Goal: Task Accomplishment & Management: Manage account settings

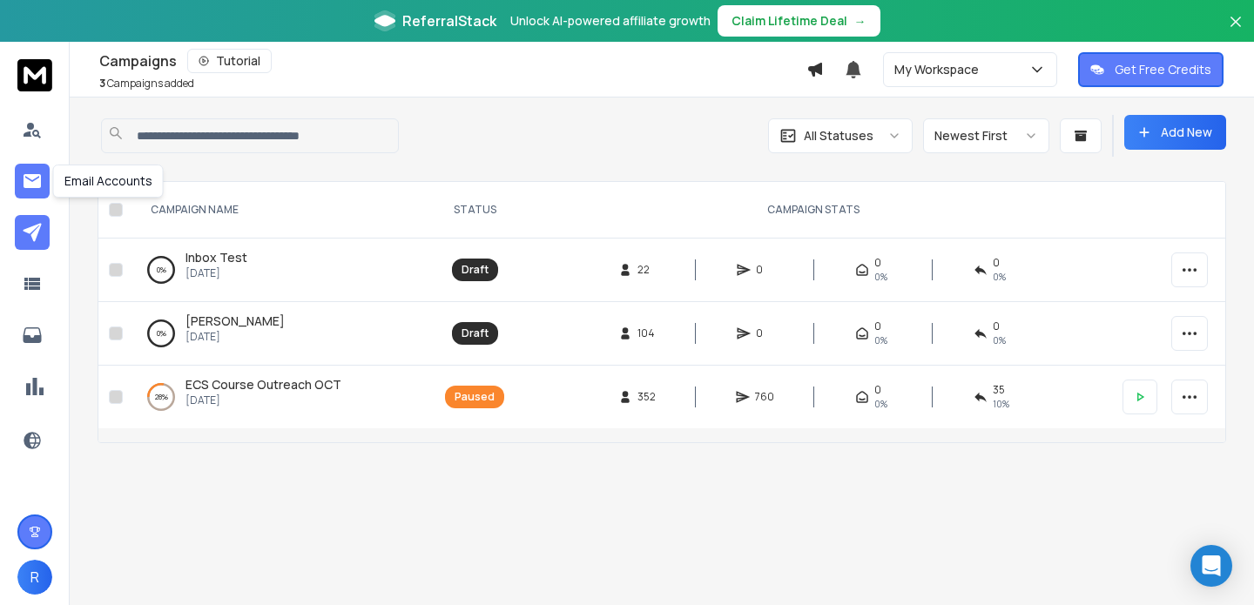
click at [44, 189] on link at bounding box center [32, 181] width 35 height 35
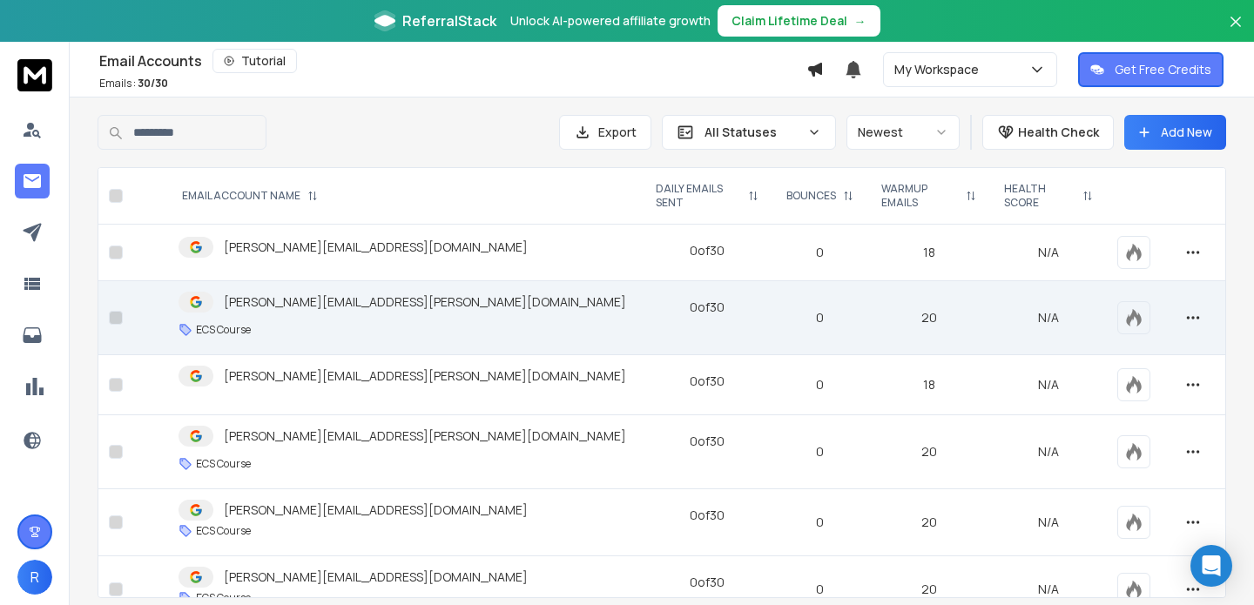
click at [875, 309] on td "20" at bounding box center [928, 318] width 123 height 74
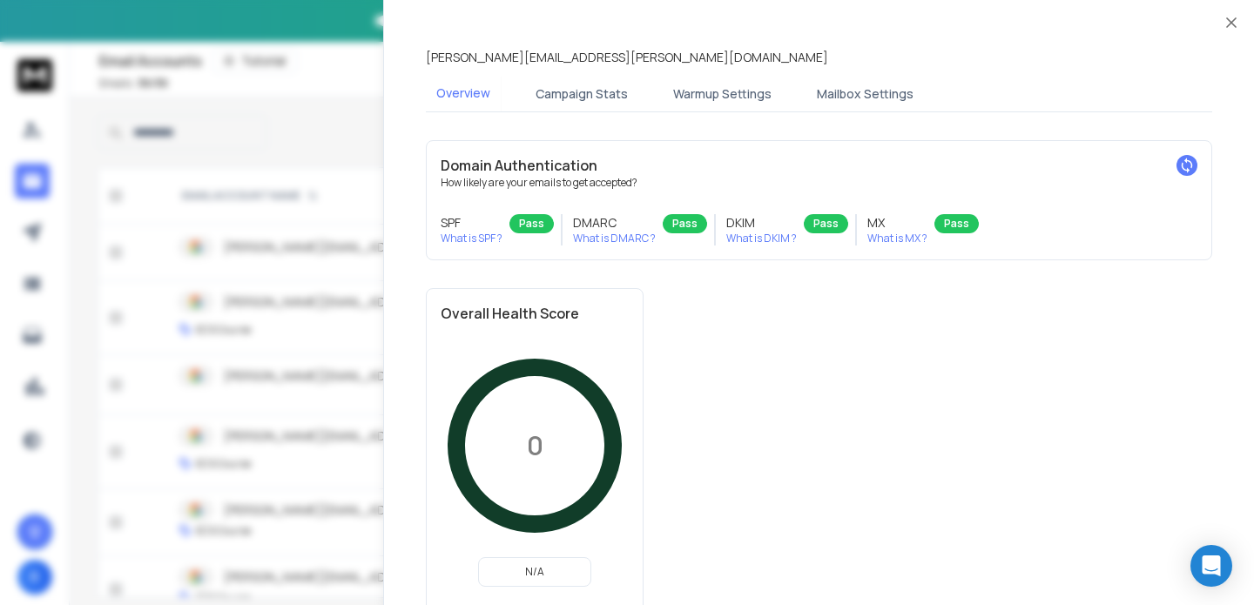
click at [747, 100] on button "Warmup Settings" at bounding box center [722, 94] width 119 height 38
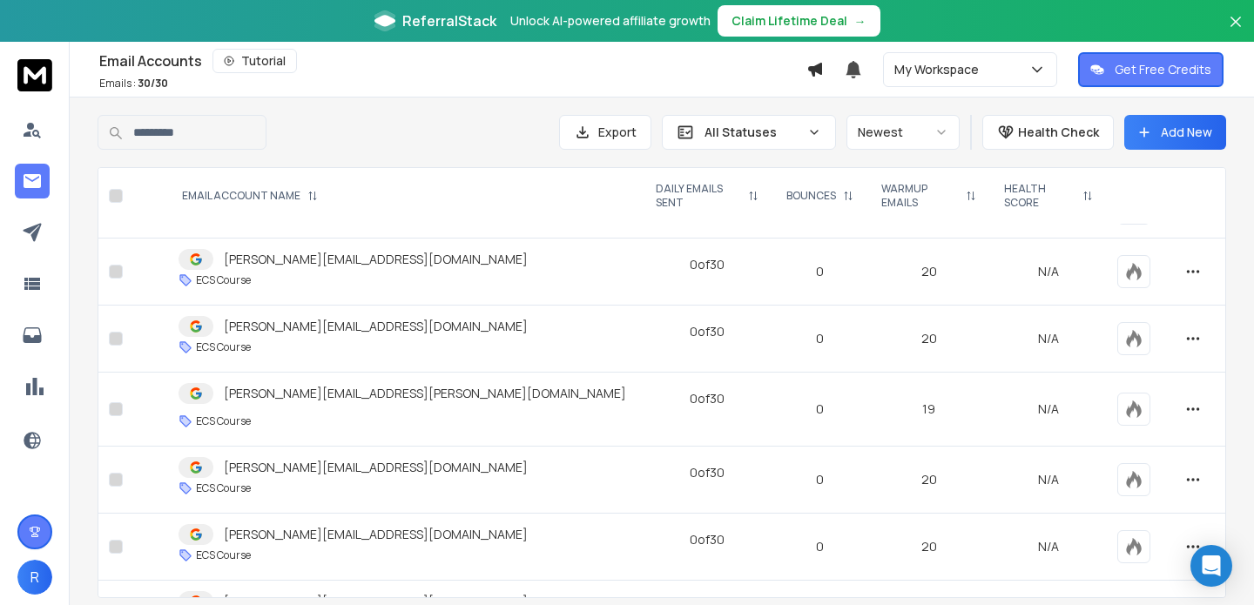
scroll to position [1527, 0]
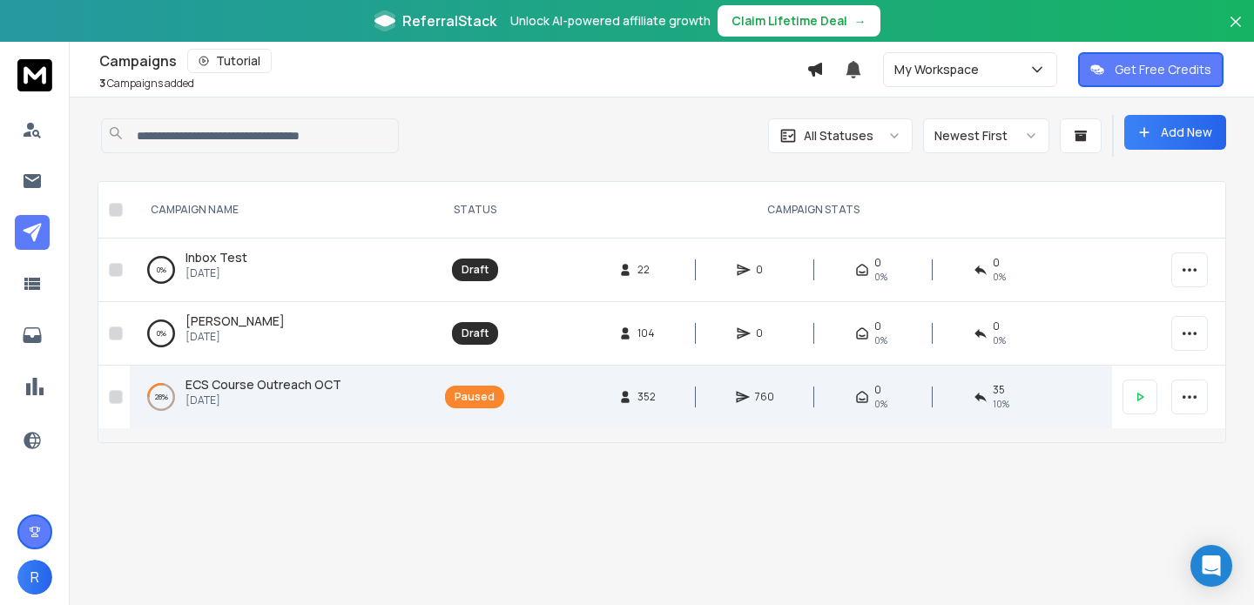
click at [328, 404] on p "[DATE]" at bounding box center [263, 401] width 156 height 14
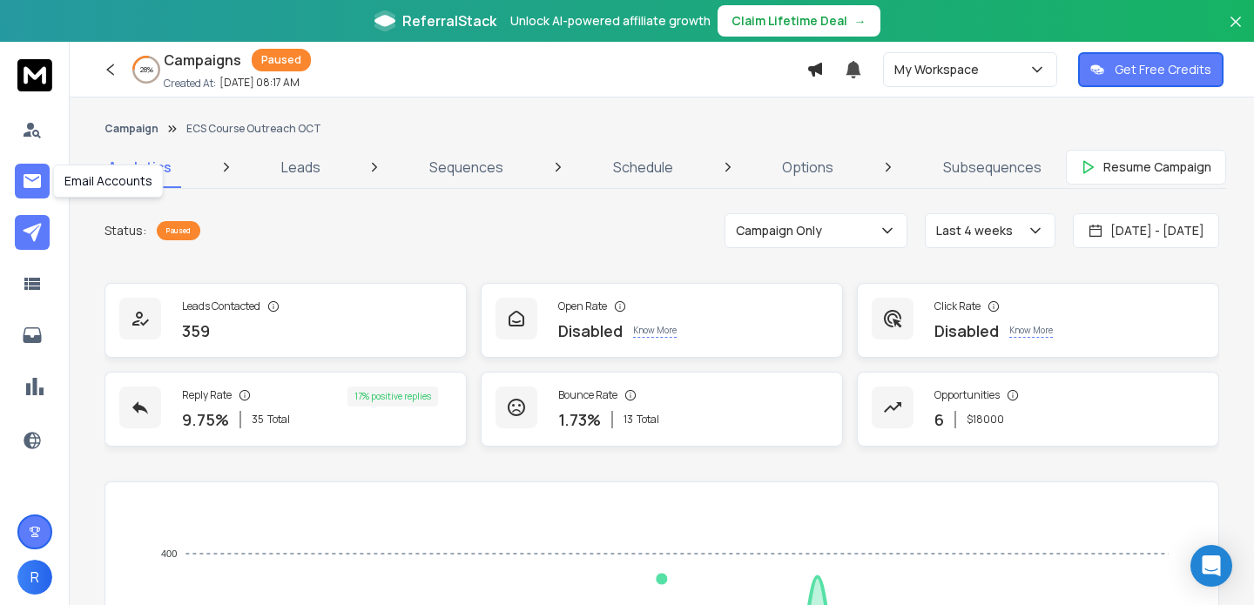
click at [24, 177] on icon at bounding box center [32, 181] width 21 height 21
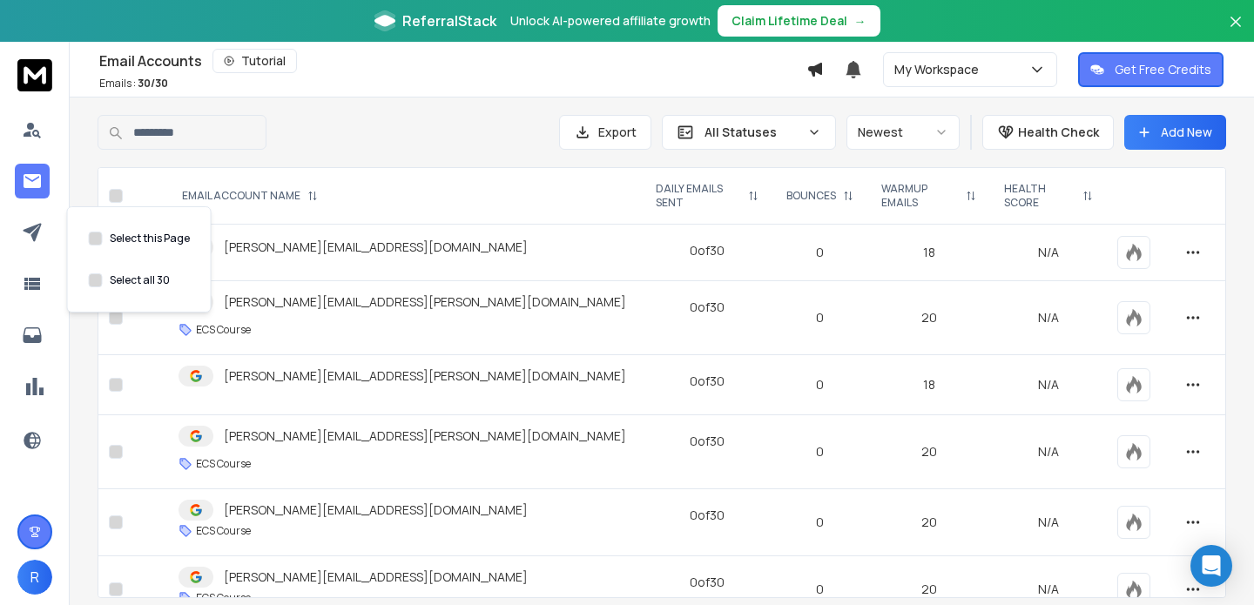
click at [97, 280] on button "Select this Page" at bounding box center [96, 280] width 14 height 14
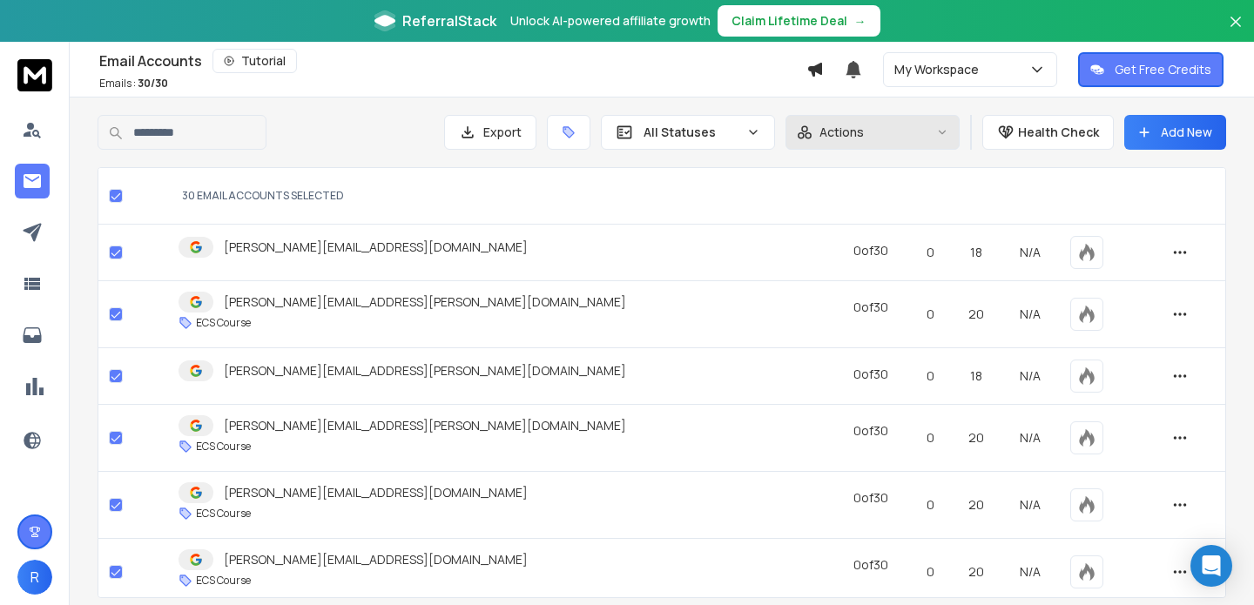
click at [832, 129] on p "Actions" at bounding box center [841, 132] width 44 height 17
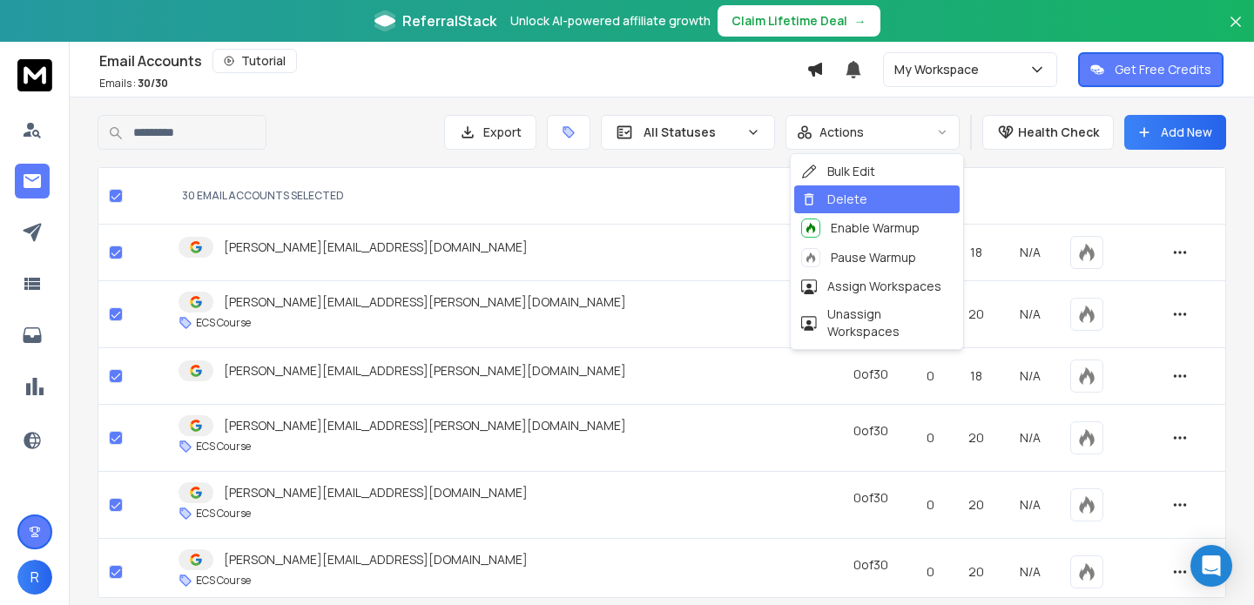
click at [840, 206] on div "Delete" at bounding box center [834, 199] width 66 height 17
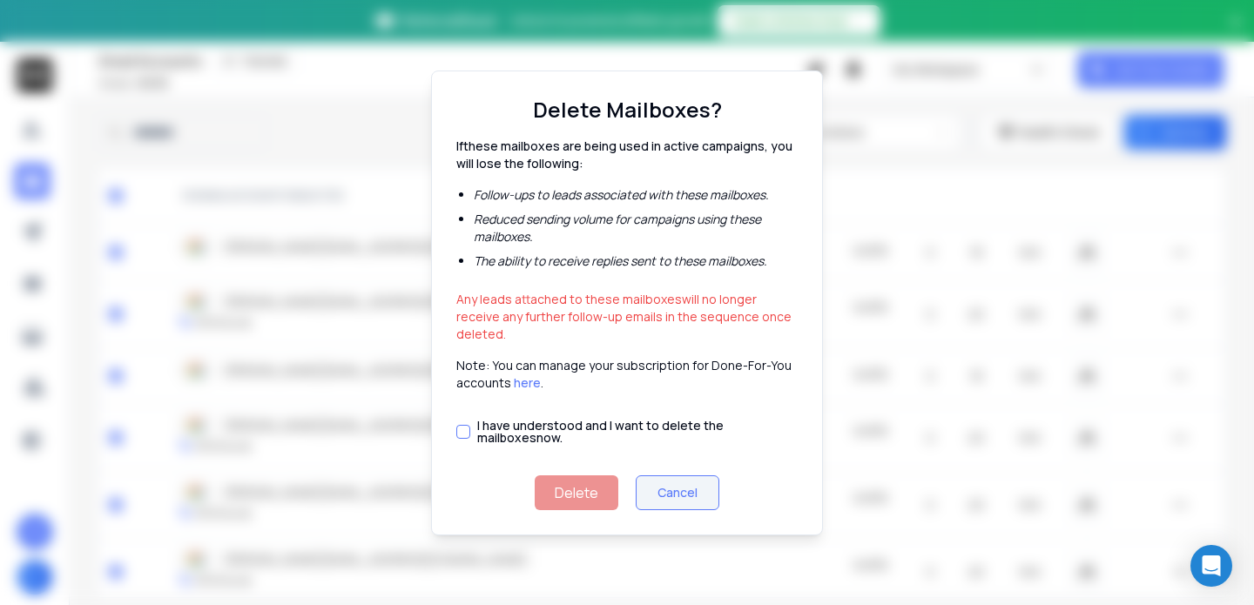
click at [574, 421] on label "I have understood and I want to delete the mailbox es now." at bounding box center [637, 432] width 320 height 24
click at [470, 425] on button "I have understood and I want to delete the mailbox es now." at bounding box center [463, 432] width 14 height 14
click at [565, 478] on button "Delete" at bounding box center [577, 492] width 84 height 35
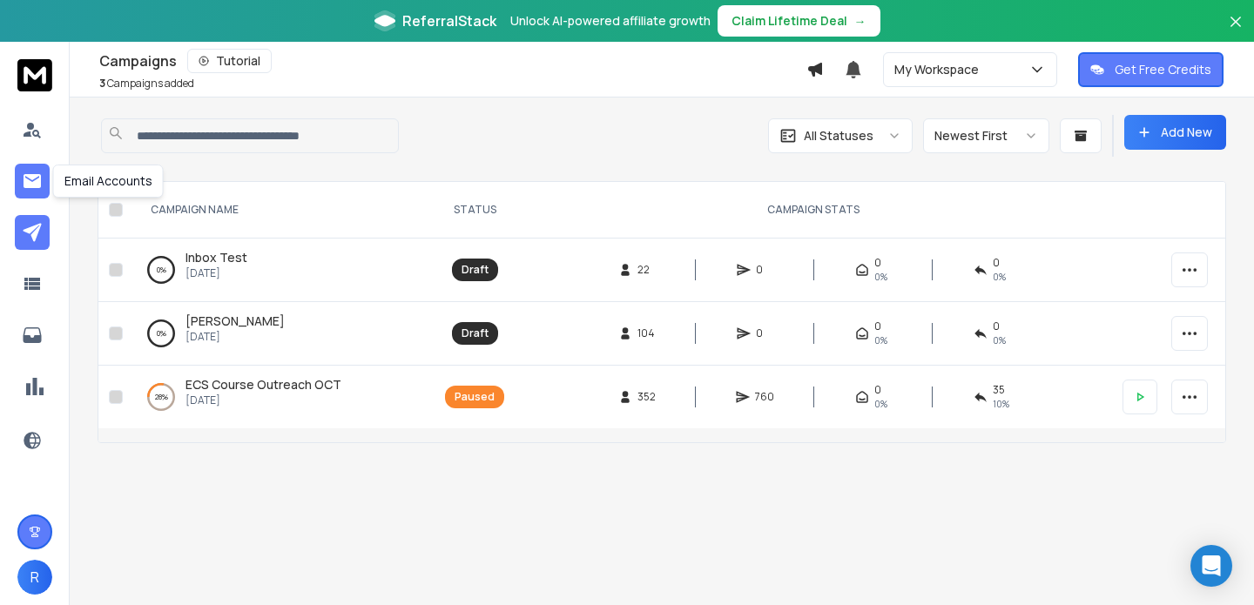
click at [47, 183] on link at bounding box center [32, 181] width 35 height 35
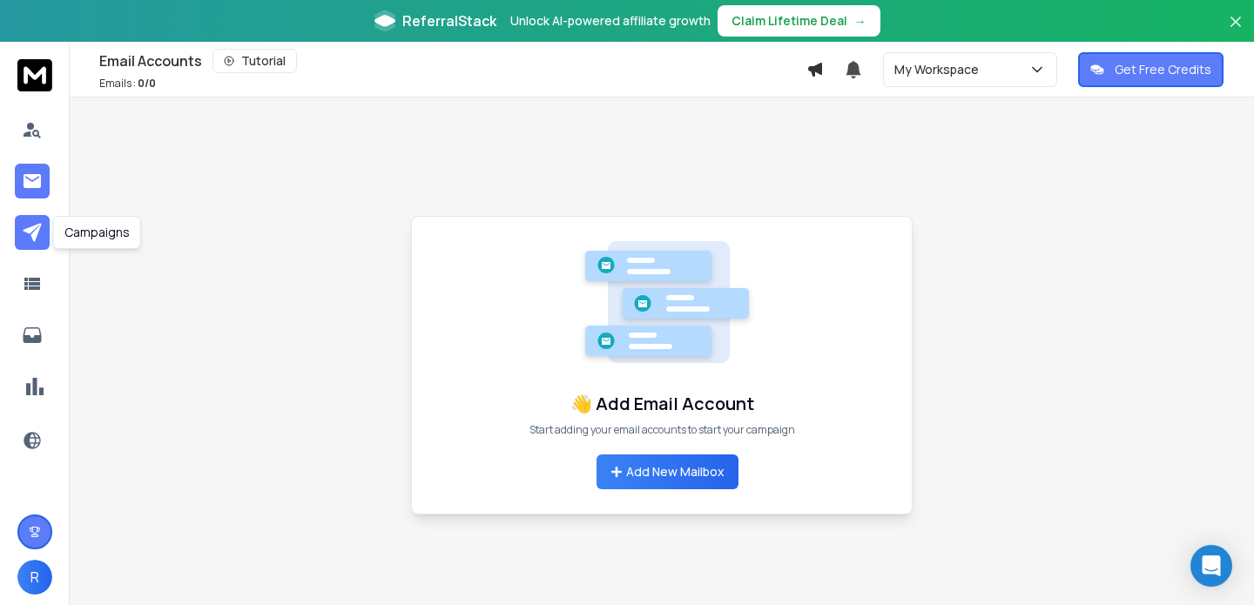
click at [32, 234] on icon at bounding box center [32, 233] width 18 height 18
